Goal: Check status

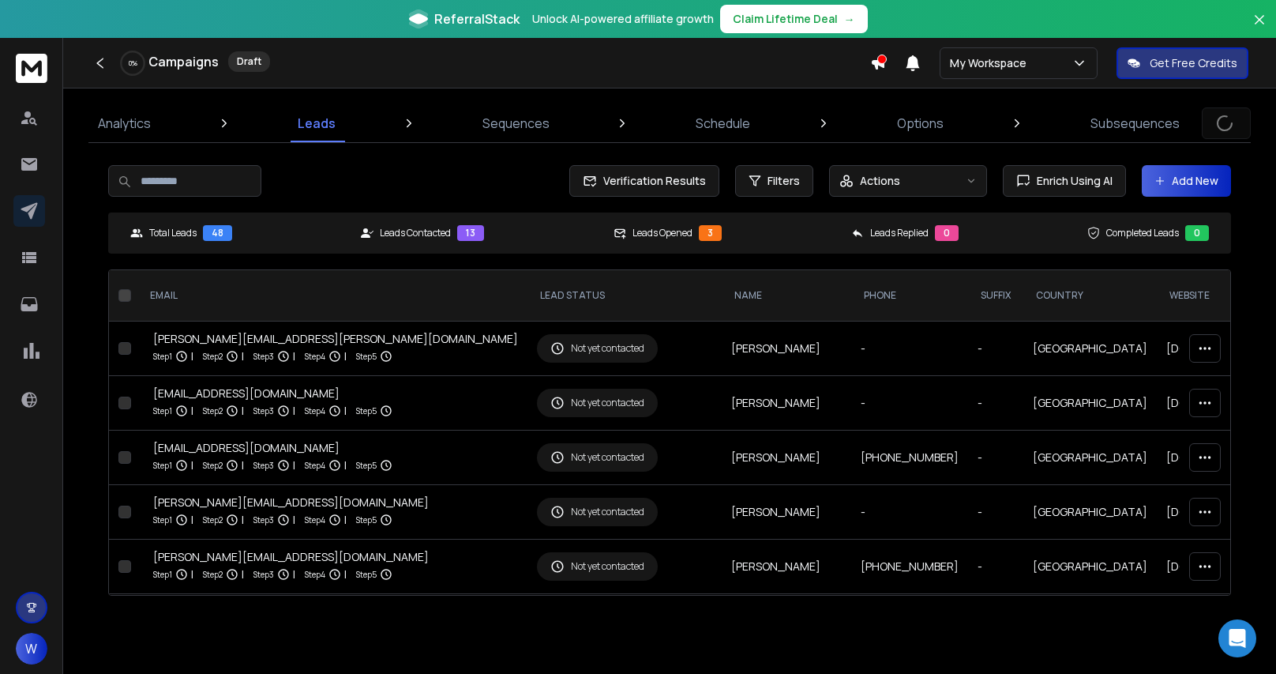
click at [1253, 19] on icon "Close banner" at bounding box center [1260, 20] width 14 height 14
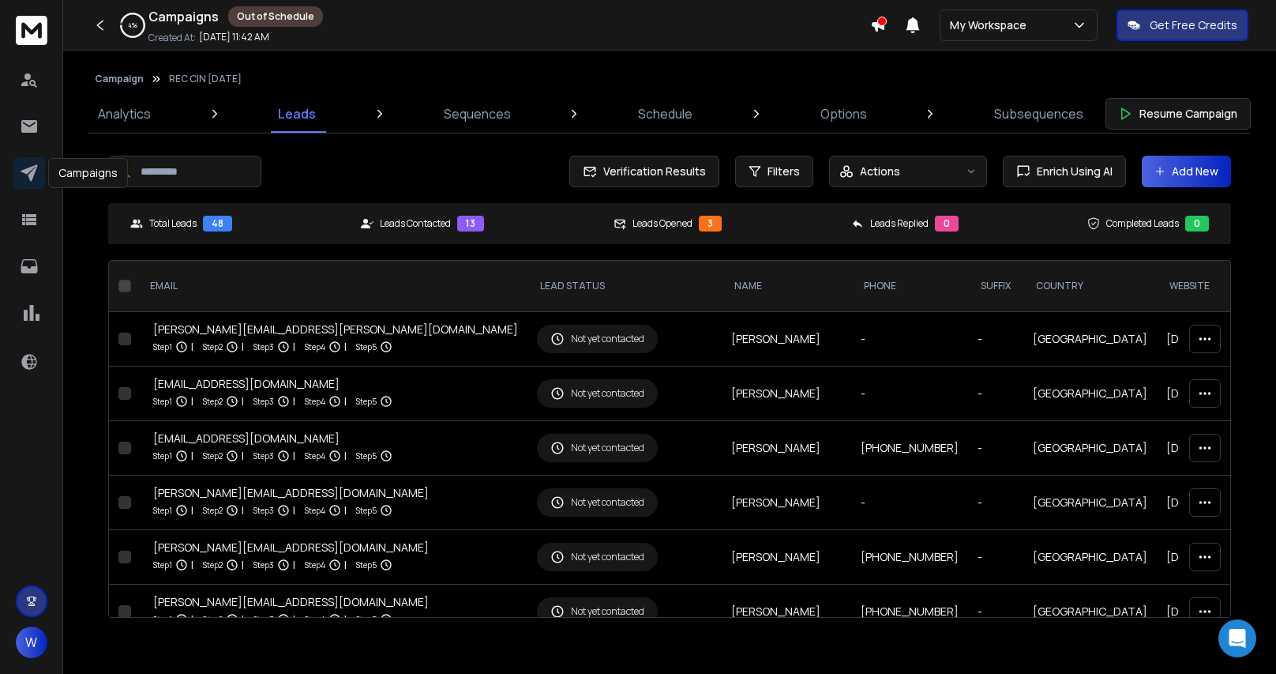
click at [35, 175] on icon at bounding box center [29, 172] width 19 height 19
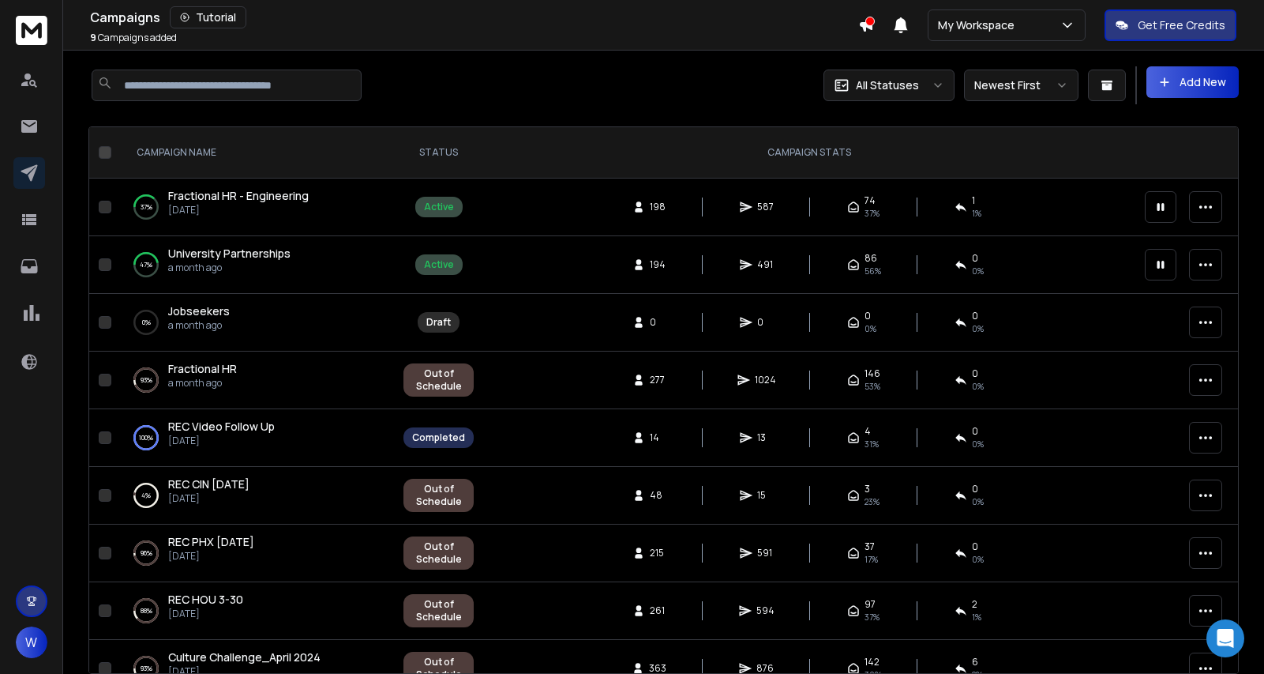
click at [256, 197] on span "Fractional HR - Engineering" at bounding box center [238, 195] width 141 height 15
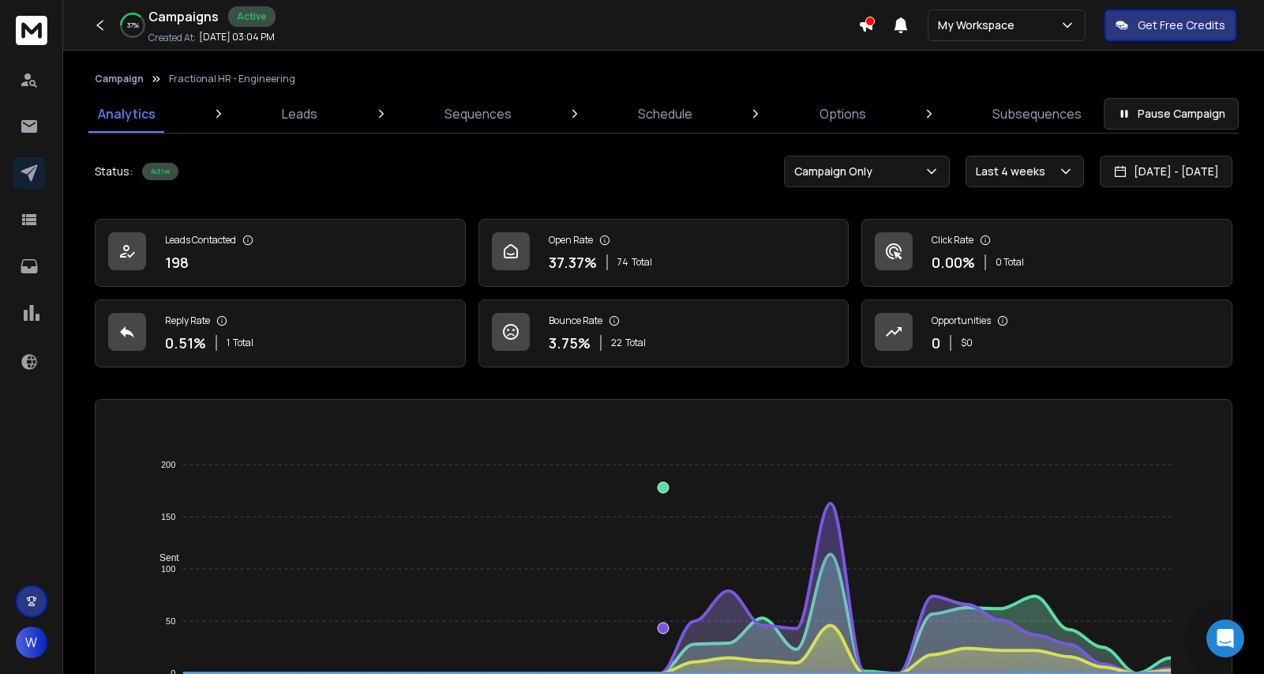
click at [193, 324] on p "Reply Rate" at bounding box center [187, 320] width 45 height 13
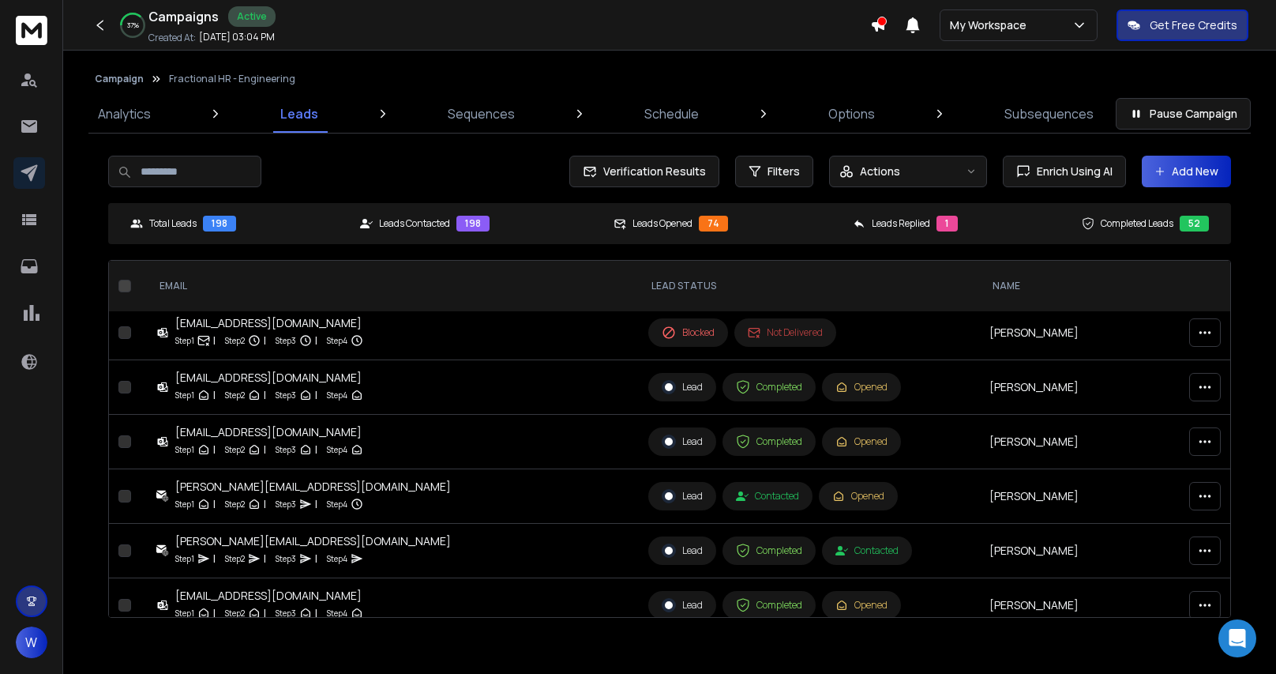
scroll to position [943, 0]
